Goal: Task Accomplishment & Management: Use online tool/utility

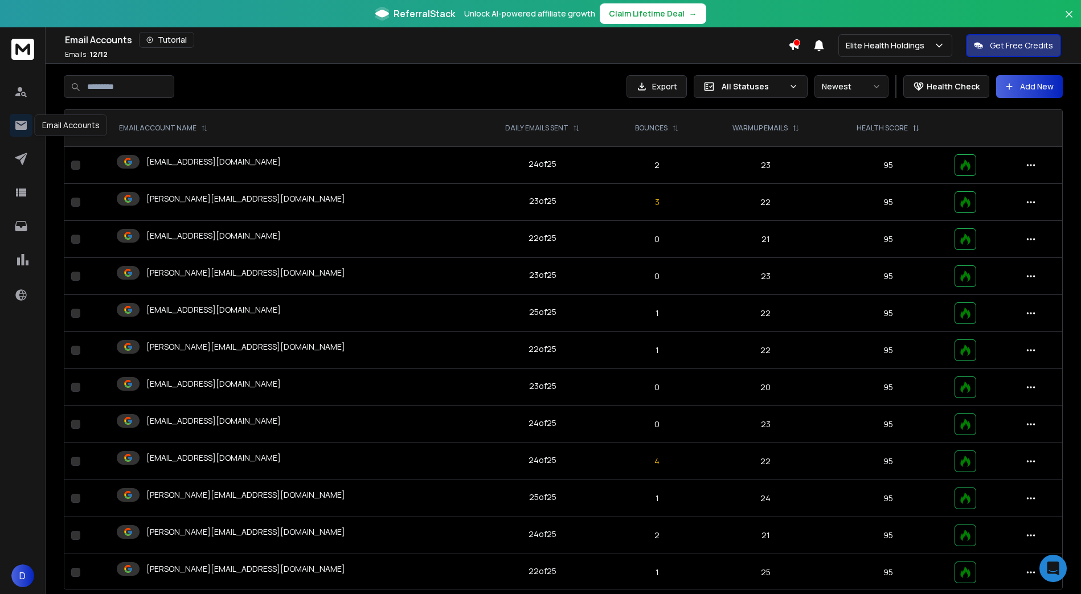
click at [28, 130] on link at bounding box center [21, 125] width 23 height 23
click at [23, 195] on icon at bounding box center [21, 192] width 10 height 8
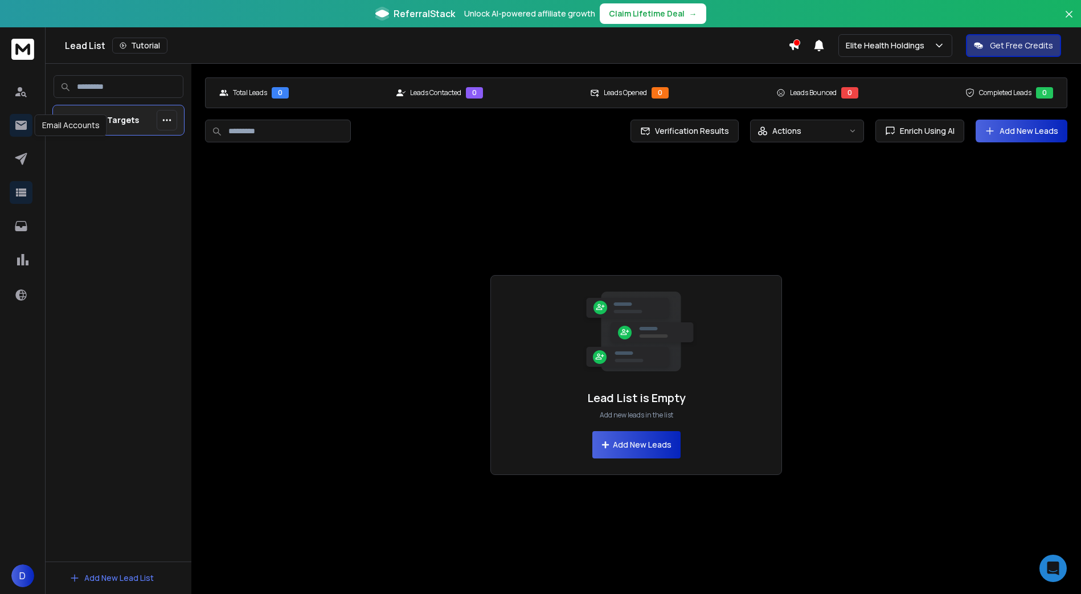
click at [23, 129] on icon at bounding box center [20, 125] width 11 height 9
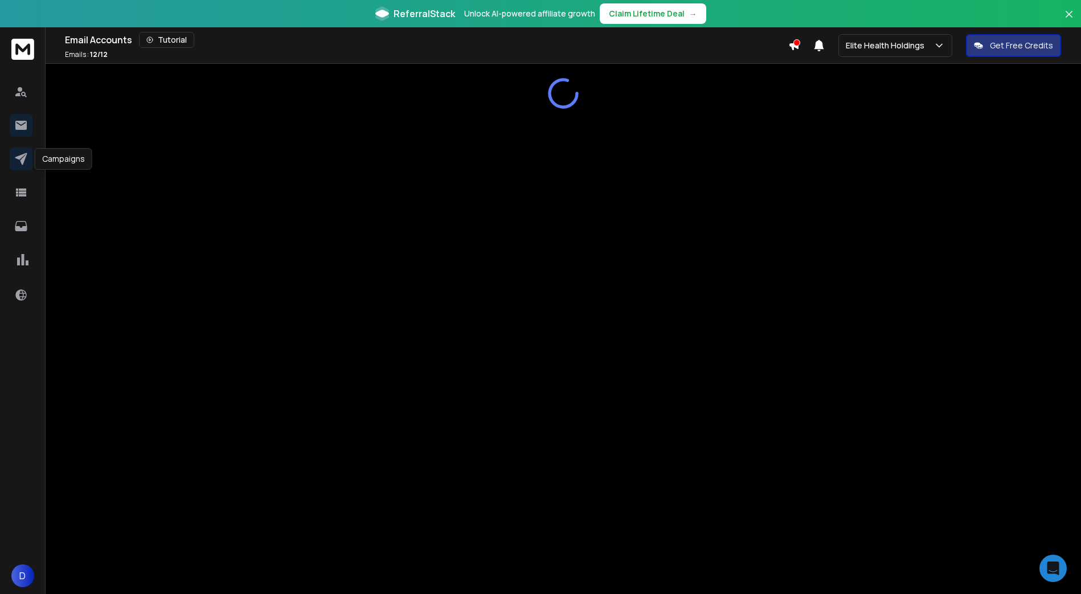
click at [22, 154] on icon at bounding box center [21, 159] width 12 height 12
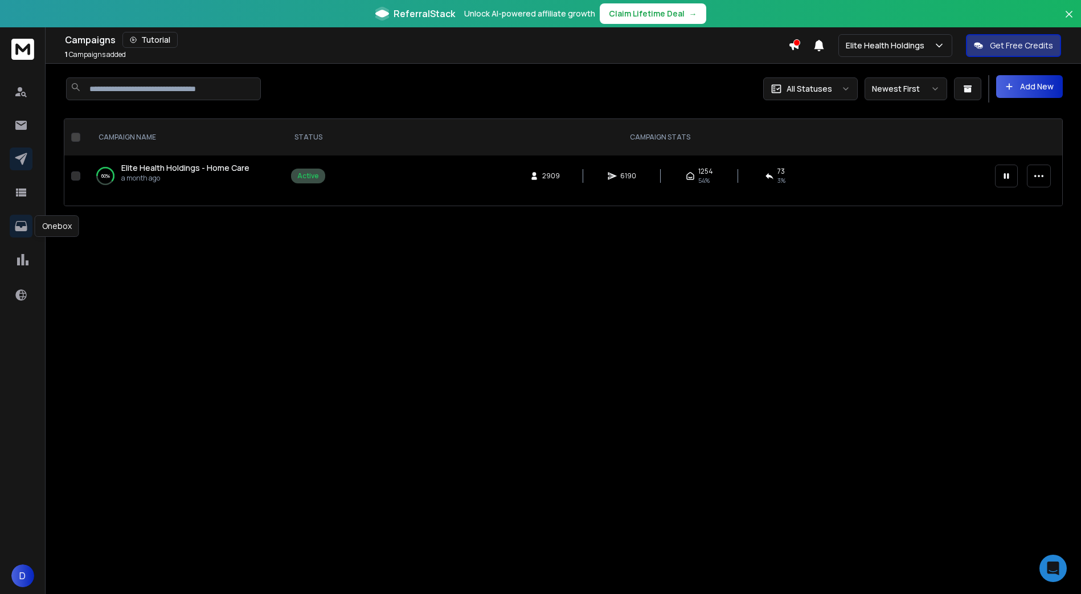
click at [21, 225] on icon at bounding box center [21, 226] width 14 height 14
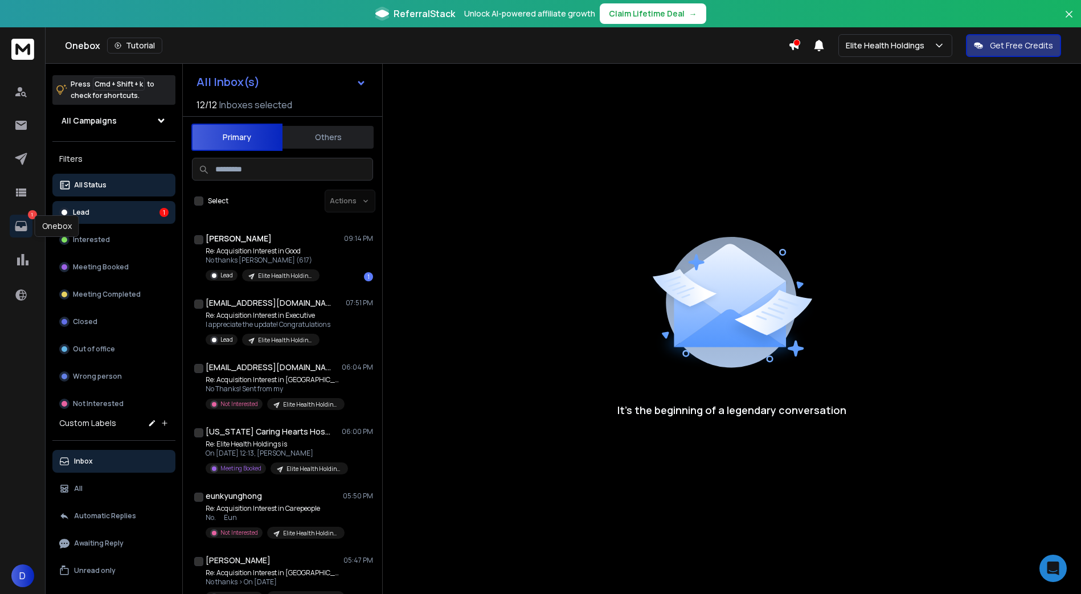
click at [141, 208] on button "Lead 1" at bounding box center [113, 212] width 123 height 23
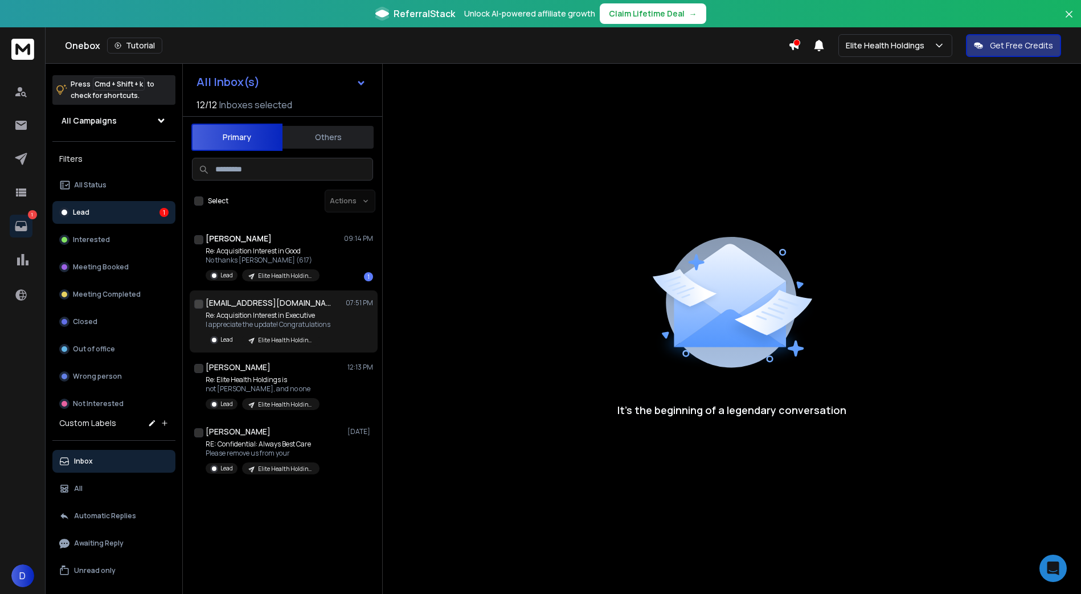
click at [301, 326] on p "I appreciate the update! Congratulations" at bounding box center [268, 324] width 125 height 9
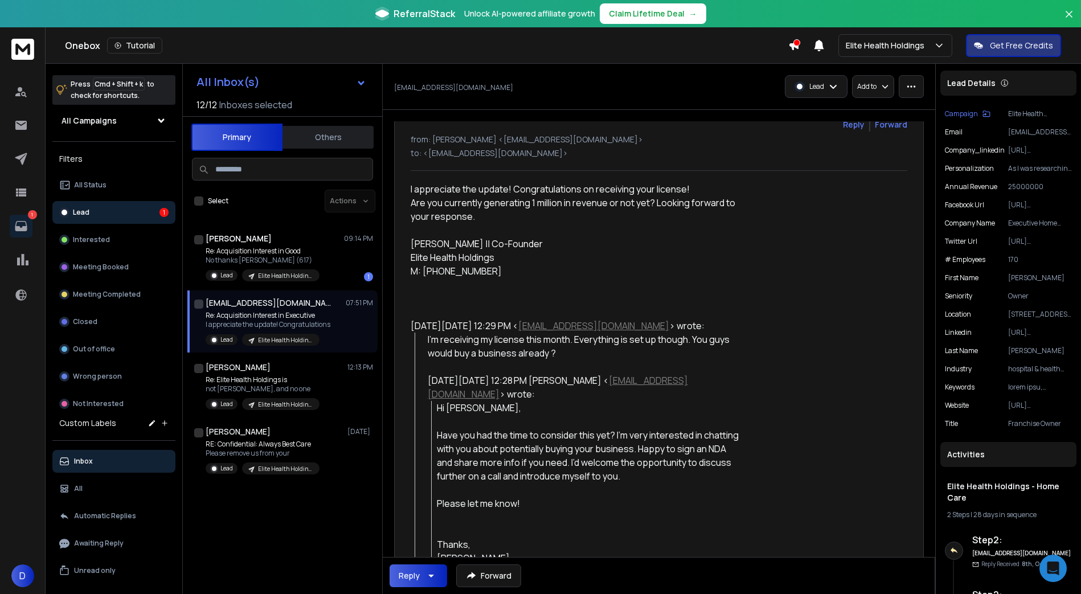
scroll to position [47, 0]
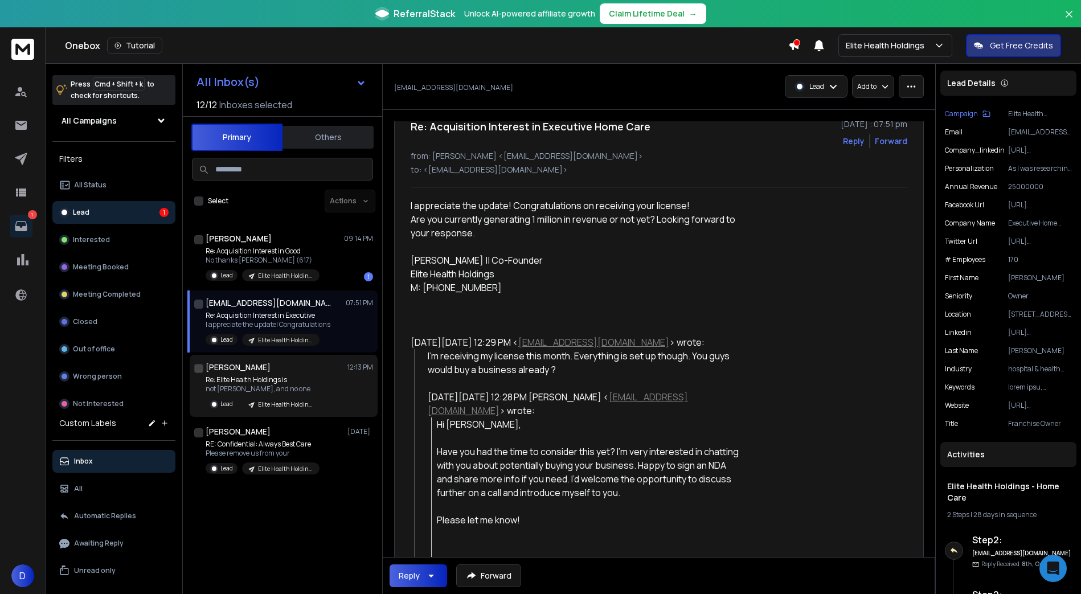
click at [300, 381] on p "Re: Elite Health Holdings is" at bounding box center [263, 379] width 114 height 9
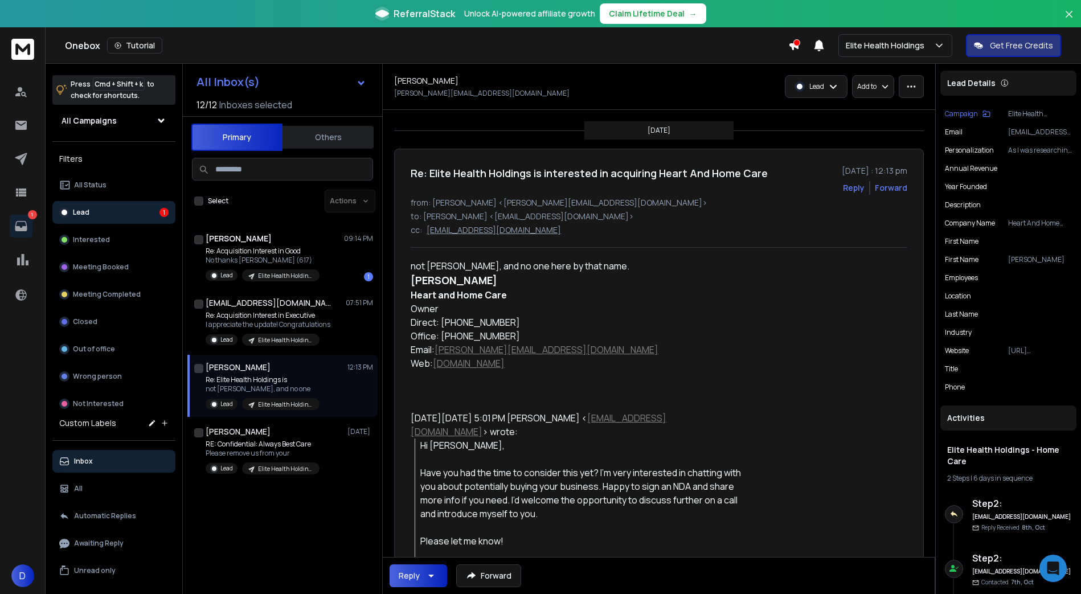
click at [322, 147] on button "Others" at bounding box center [327, 137] width 91 height 25
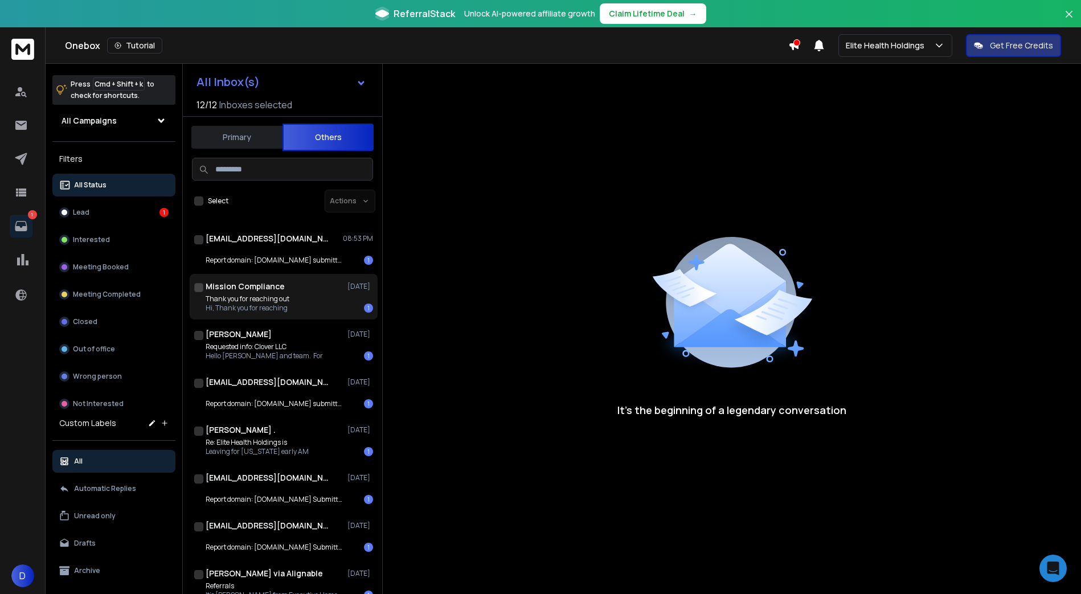
click at [318, 310] on div "Thank you for reaching out Hi, Thank you for reaching 1" at bounding box center [289, 303] width 167 height 18
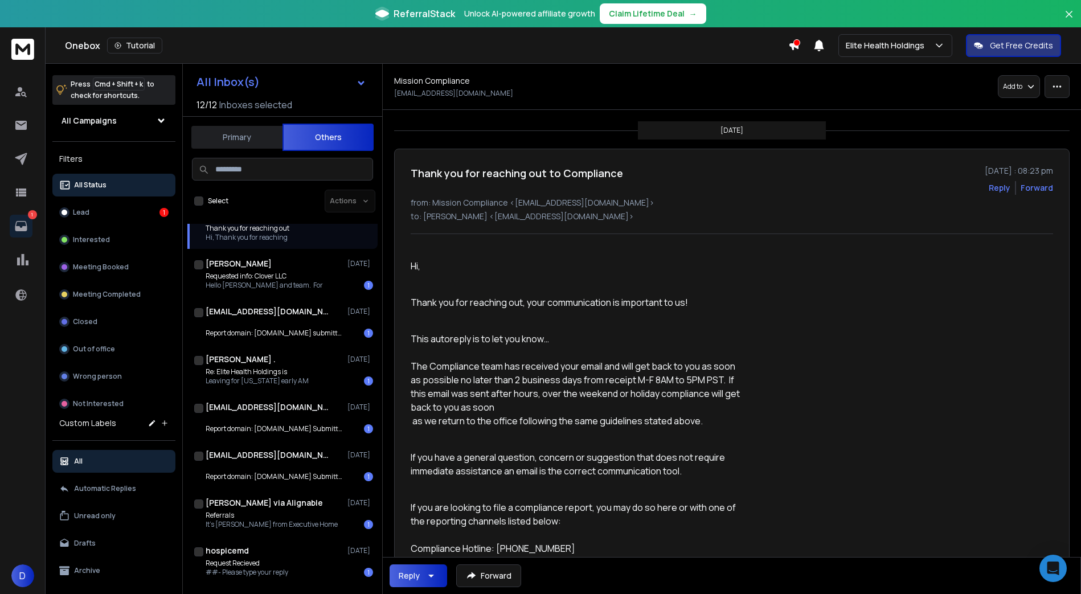
scroll to position [72, 0]
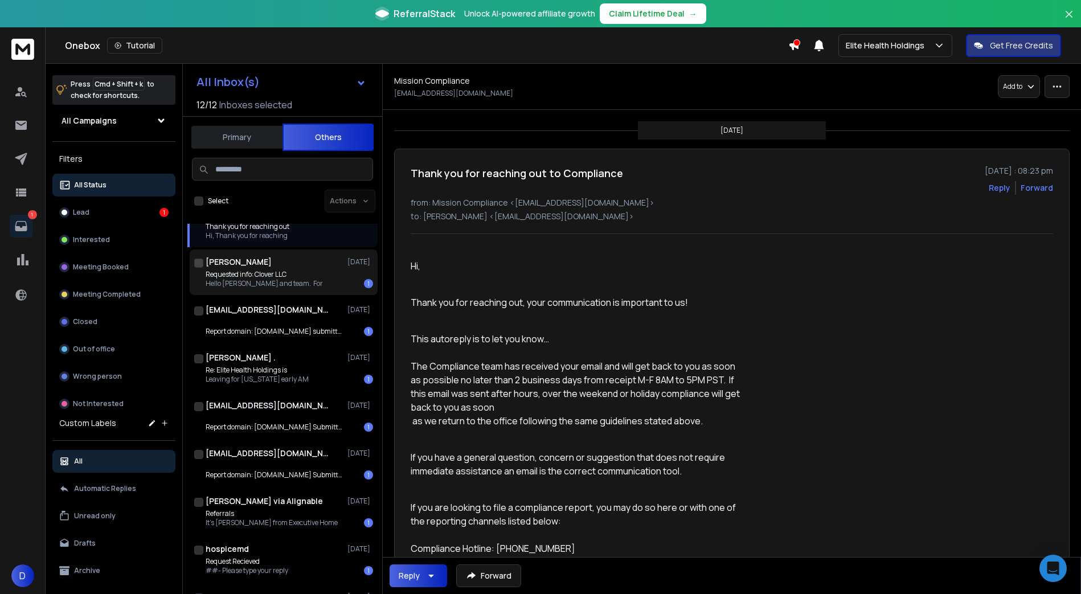
click at [319, 278] on div "Requested info: Clover LLC Hello [PERSON_NAME] and team. For 1" at bounding box center [289, 279] width 167 height 18
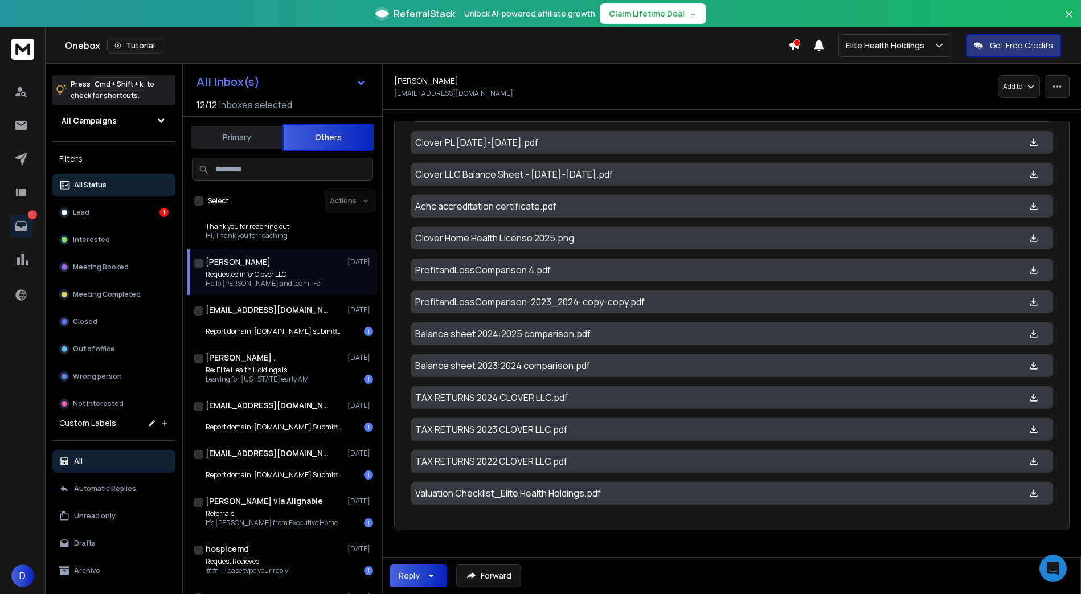
scroll to position [601, 0]
click at [1032, 491] on icon at bounding box center [1033, 492] width 11 height 11
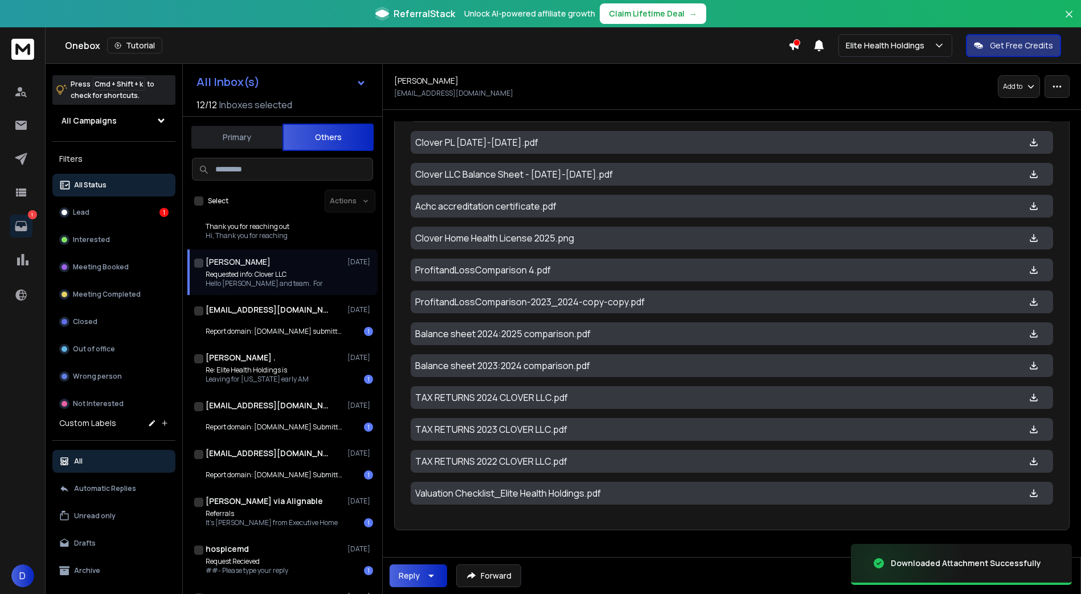
click at [1031, 459] on icon at bounding box center [1033, 461] width 11 height 11
click at [1030, 428] on icon at bounding box center [1032, 428] width 7 height 7
click at [1029, 395] on icon at bounding box center [1032, 396] width 7 height 7
click at [1030, 364] on icon at bounding box center [1032, 365] width 7 height 7
click at [1029, 333] on icon at bounding box center [1032, 333] width 7 height 7
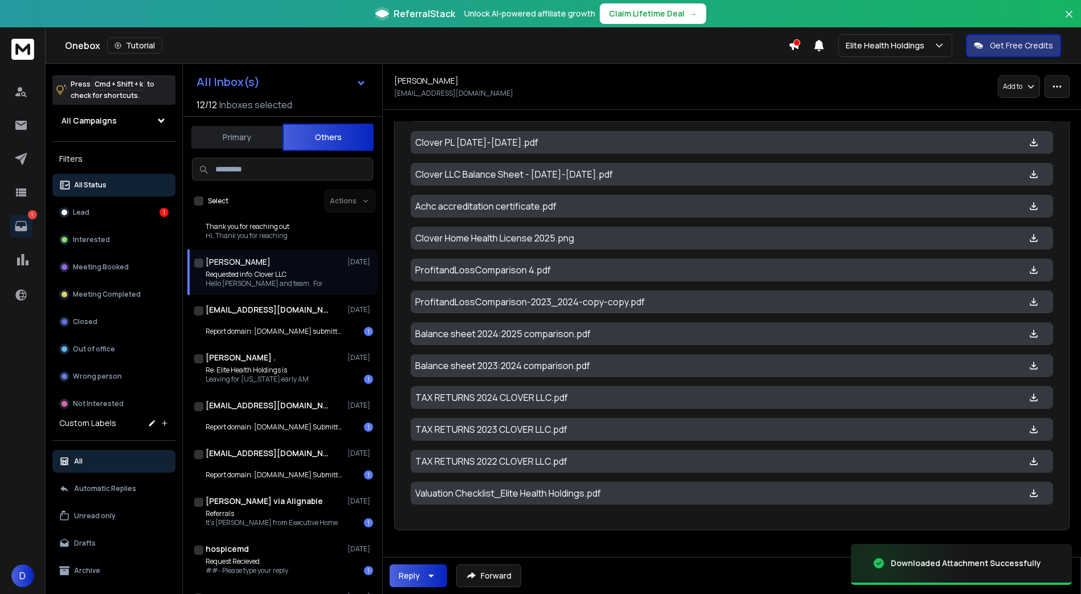
click at [1031, 299] on icon at bounding box center [1033, 301] width 11 height 11
click at [1031, 270] on icon at bounding box center [1032, 269] width 7 height 7
click at [1030, 239] on icon at bounding box center [1032, 237] width 7 height 7
click at [1030, 205] on icon at bounding box center [1033, 205] width 11 height 11
click at [1029, 170] on icon at bounding box center [1033, 174] width 11 height 11
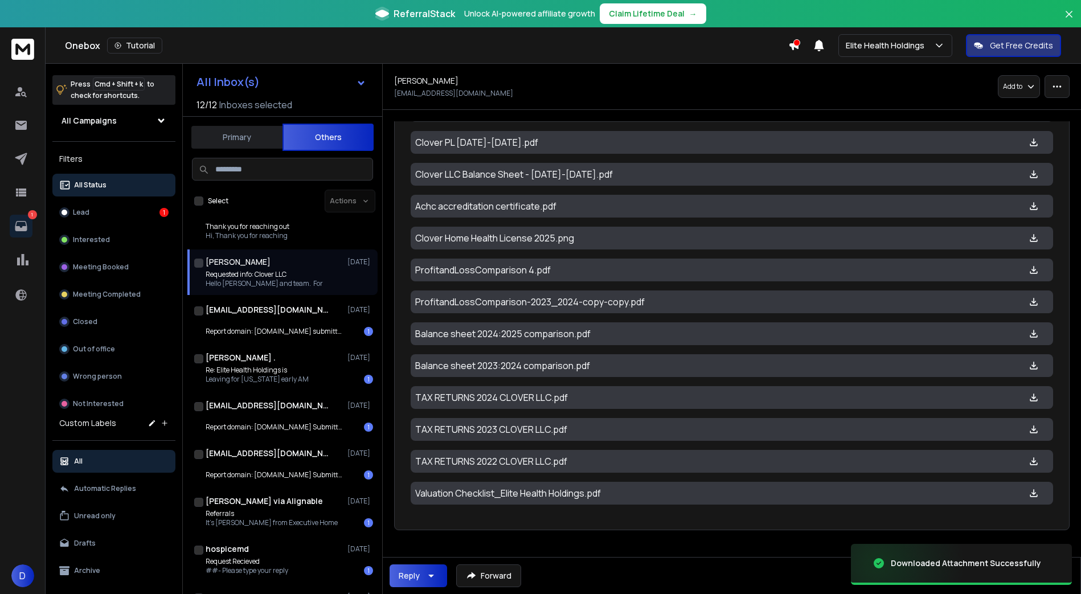
click at [1031, 141] on icon at bounding box center [1033, 142] width 11 height 11
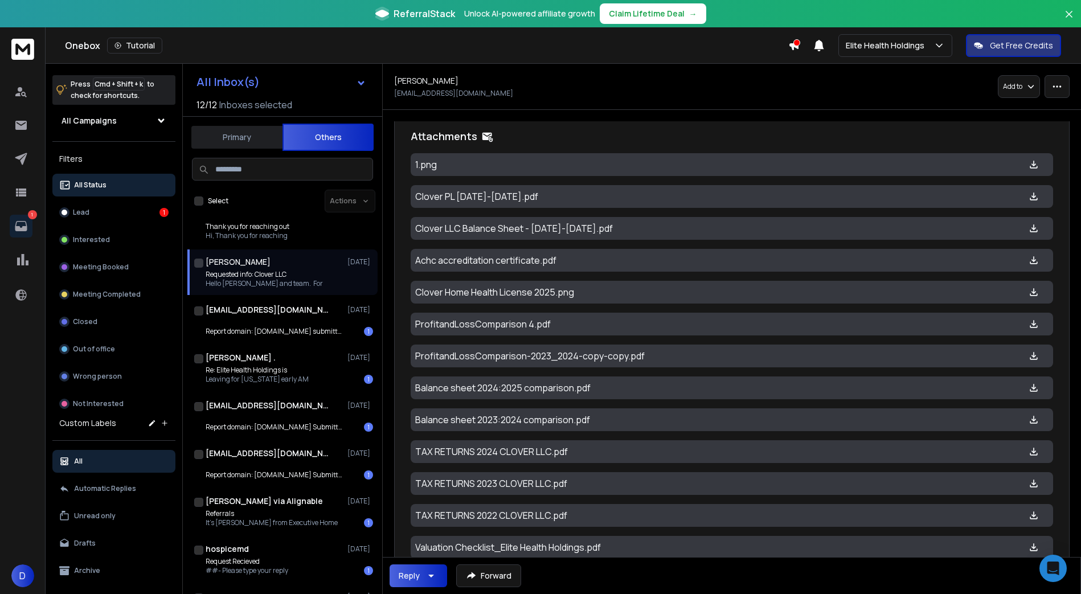
scroll to position [528, 0]
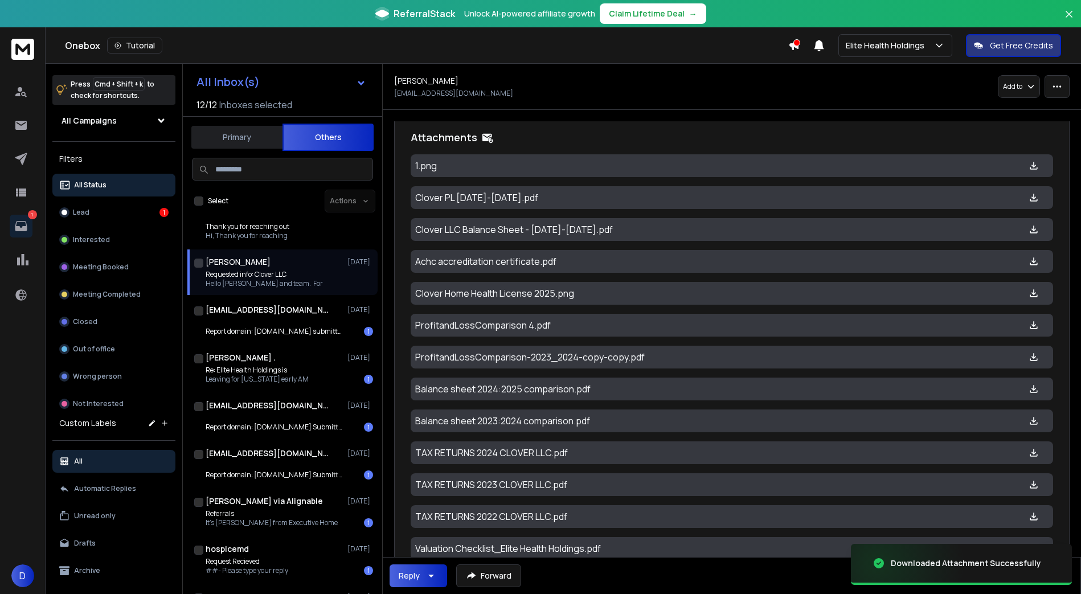
click at [1031, 169] on icon at bounding box center [1032, 165] width 7 height 7
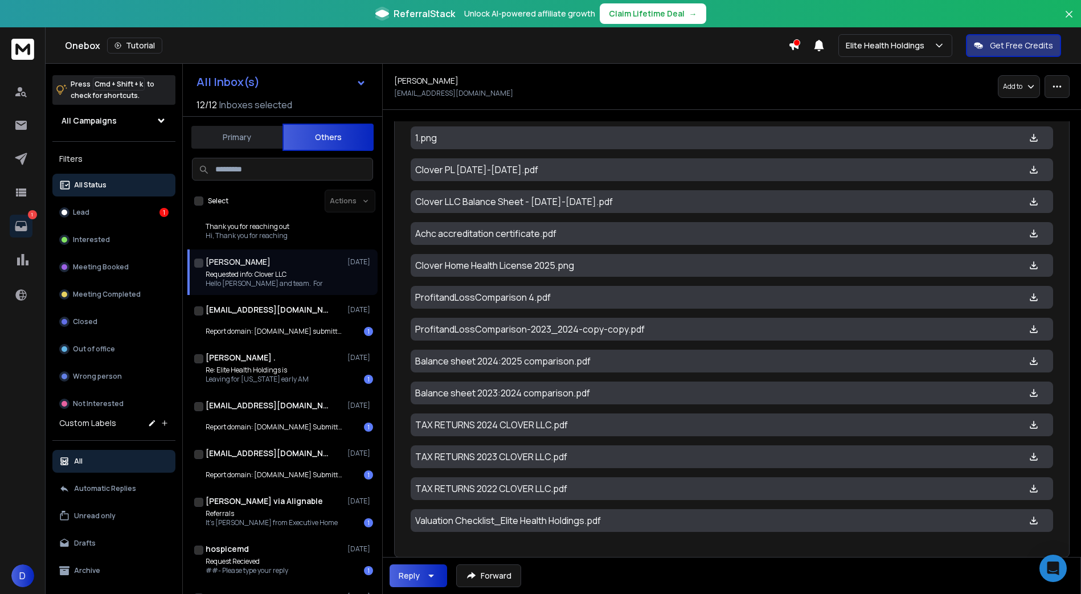
scroll to position [601, 0]
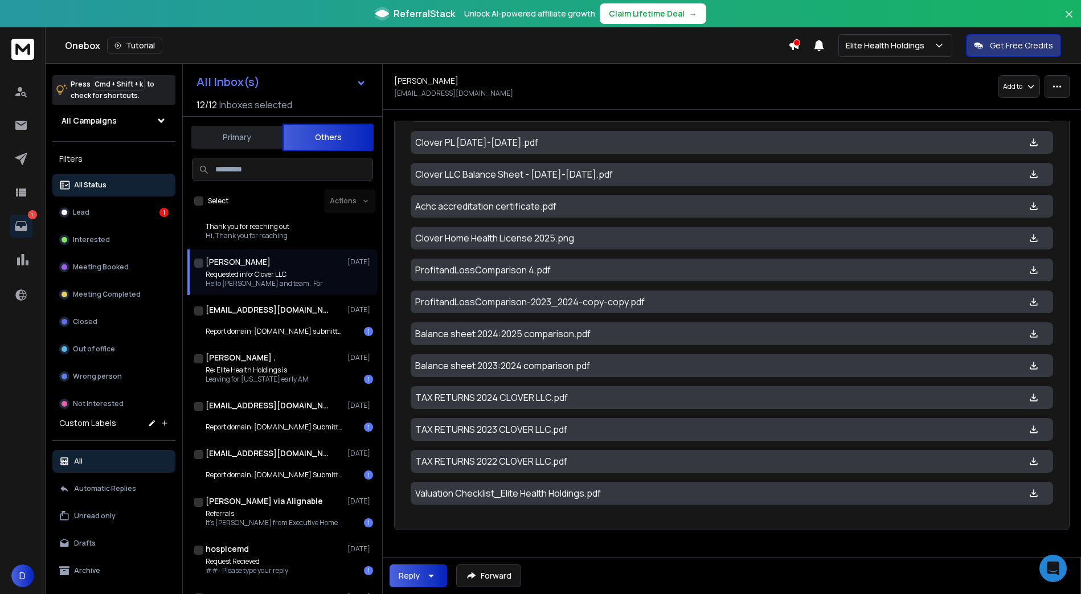
click at [198, 262] on button "button" at bounding box center [198, 263] width 9 height 9
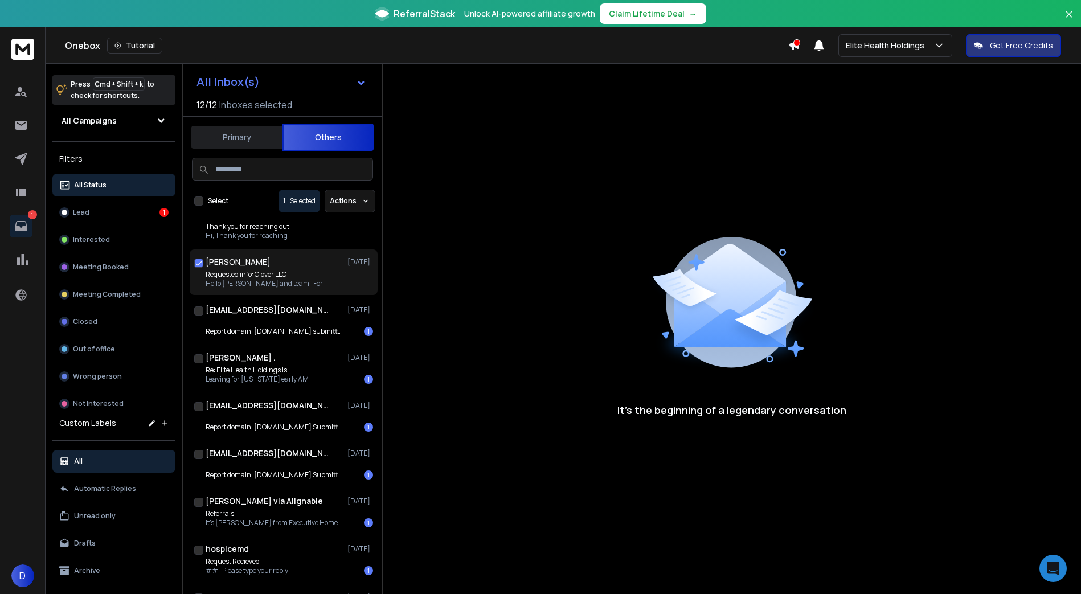
scroll to position [0, 0]
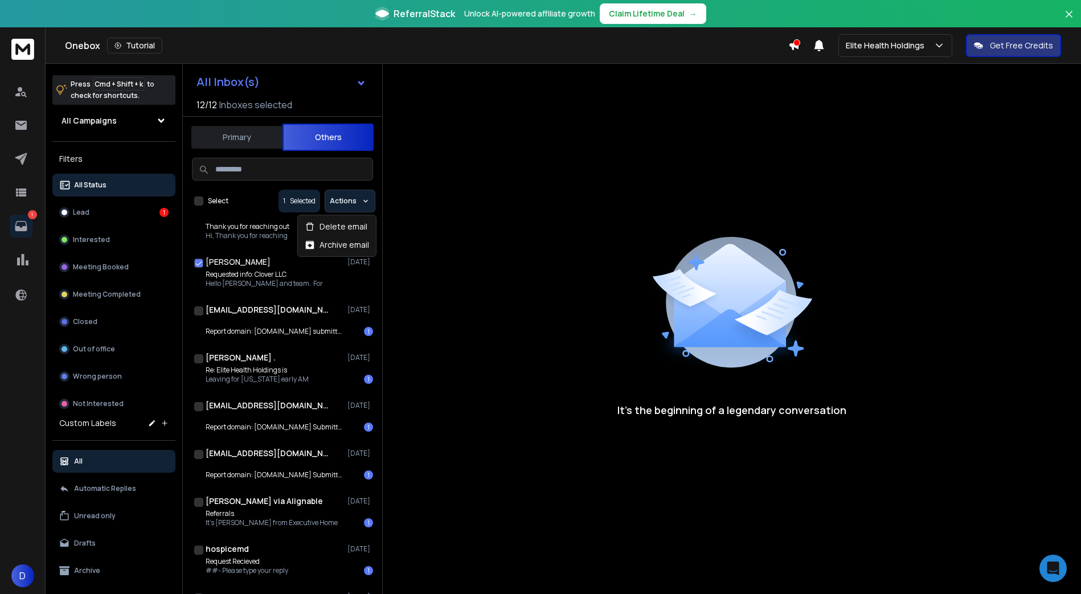
click at [338, 204] on p "Actions" at bounding box center [343, 200] width 27 height 9
click at [251, 284] on p "Hello [PERSON_NAME] and team. For" at bounding box center [264, 283] width 117 height 9
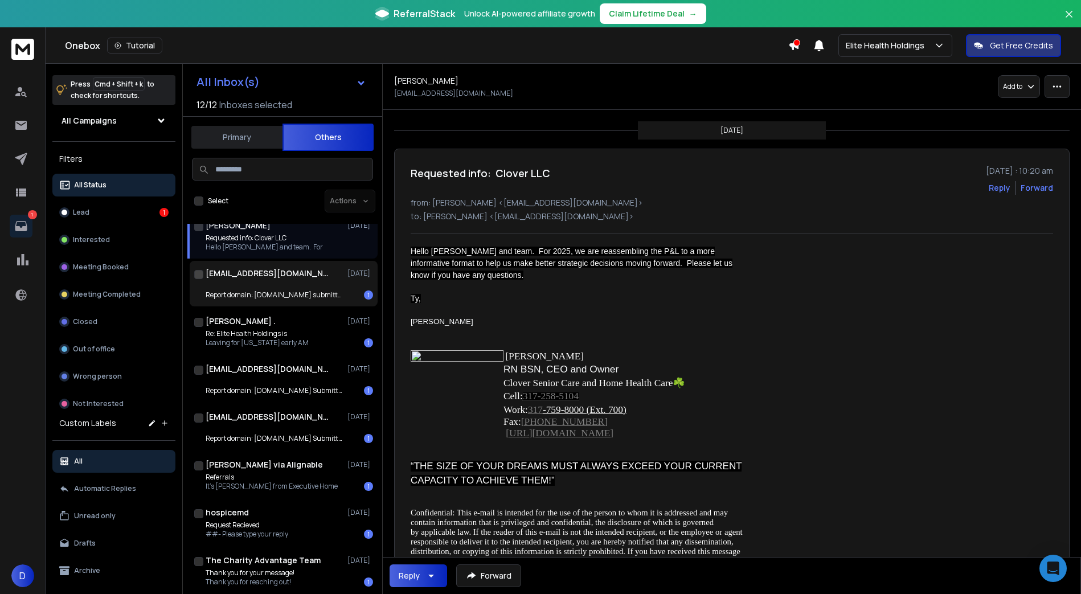
scroll to position [109, 0]
click at [249, 301] on div "[EMAIL_ADDRESS][DOMAIN_NAME] [DATE] Report domain: [DOMAIN_NAME] submitter: [DO…" at bounding box center [284, 283] width 188 height 46
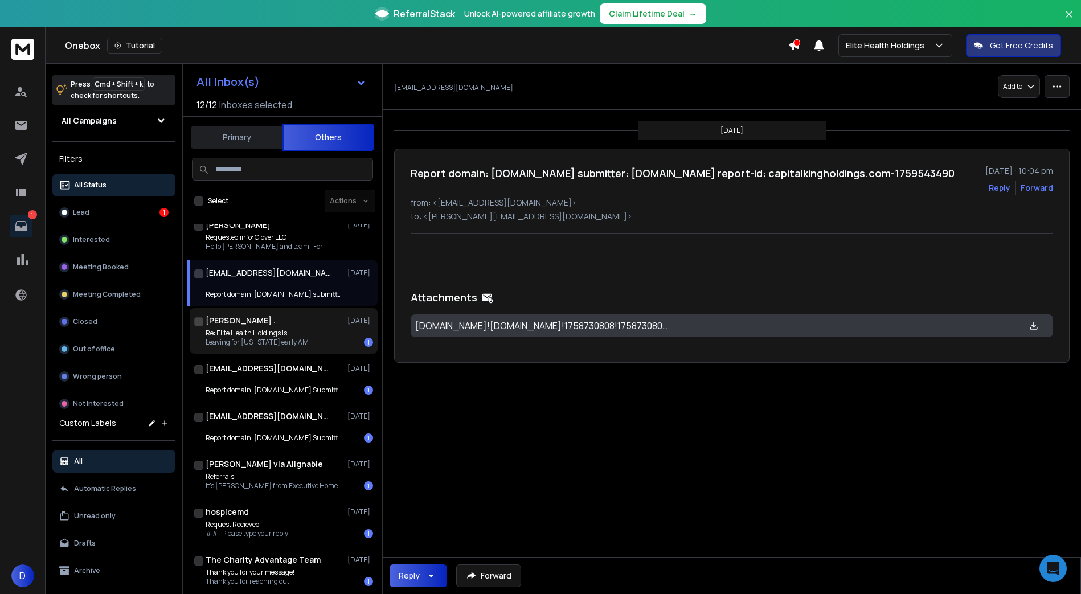
click at [262, 342] on p "Leaving for [US_STATE] early AM" at bounding box center [257, 342] width 103 height 9
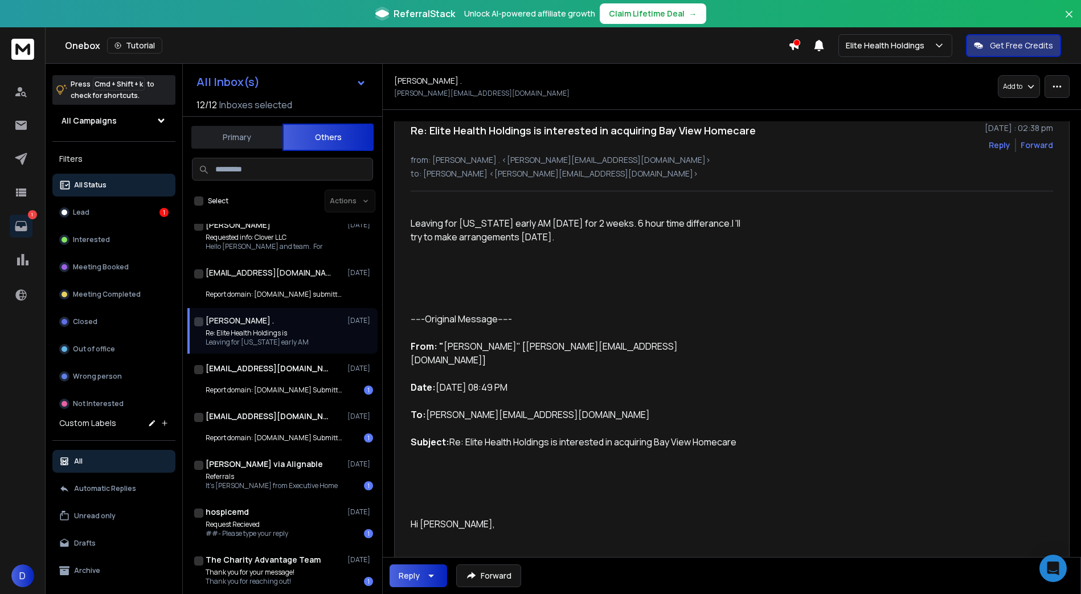
scroll to position [0, 0]
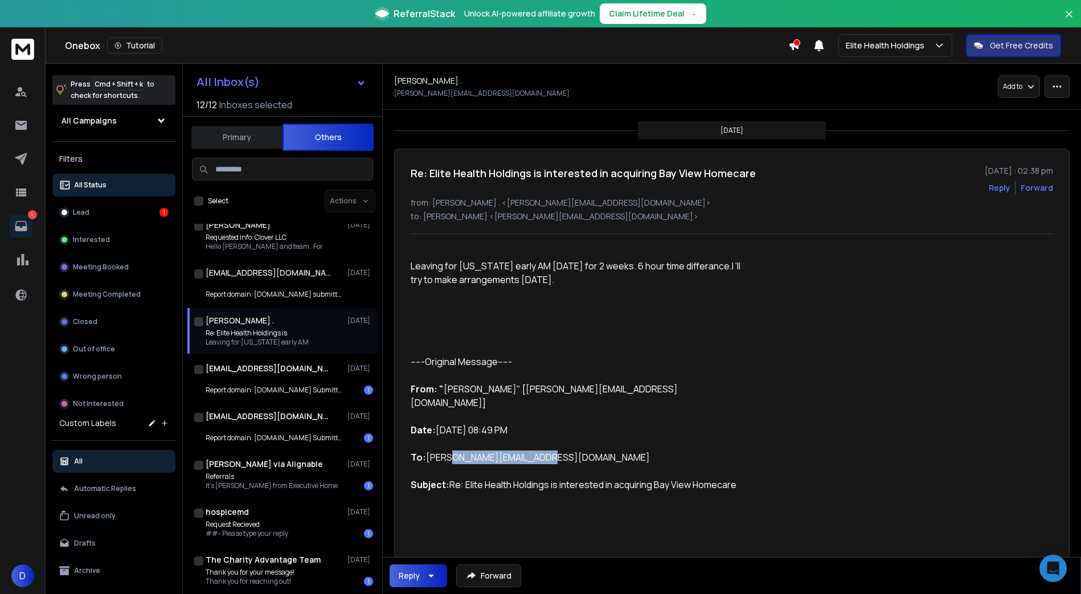
drag, startPoint x: 557, startPoint y: 446, endPoint x: 455, endPoint y: 438, distance: 102.8
copy div "[DOMAIN_NAME]"
